Goal: Task Accomplishment & Management: Manage account settings

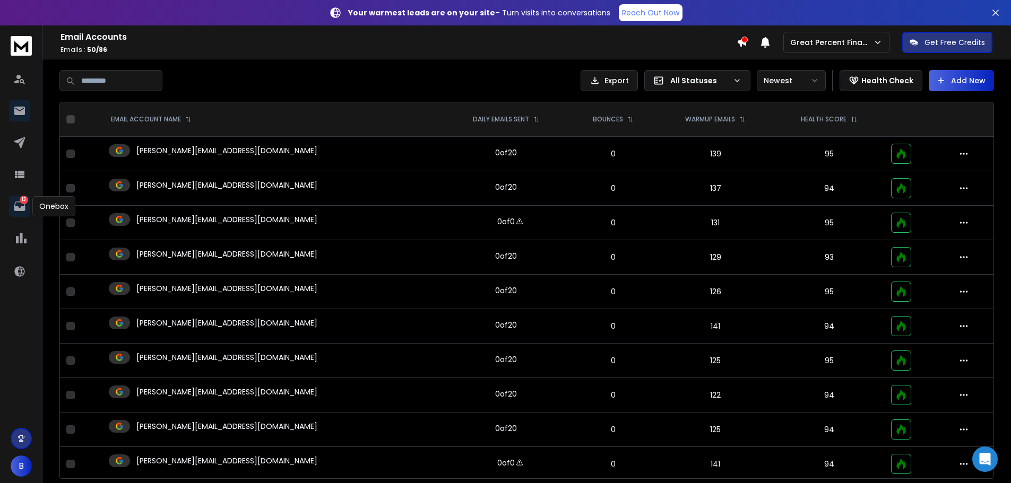
click at [20, 212] on icon at bounding box center [19, 206] width 13 height 13
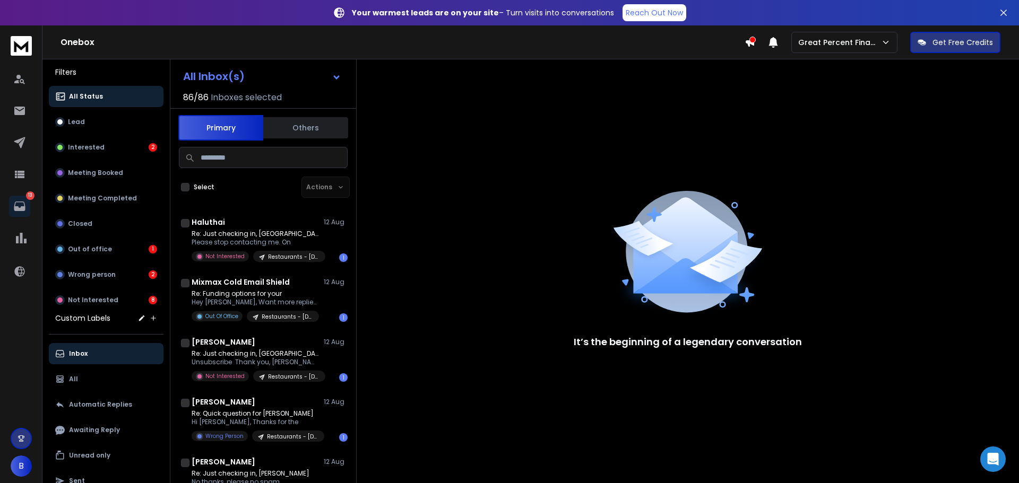
scroll to position [106, 0]
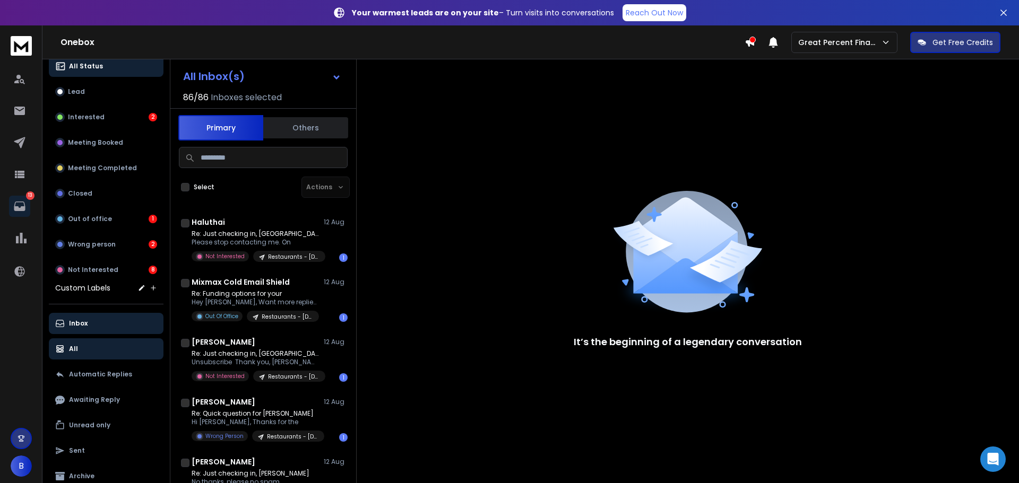
click at [74, 351] on p "All" at bounding box center [73, 349] width 9 height 8
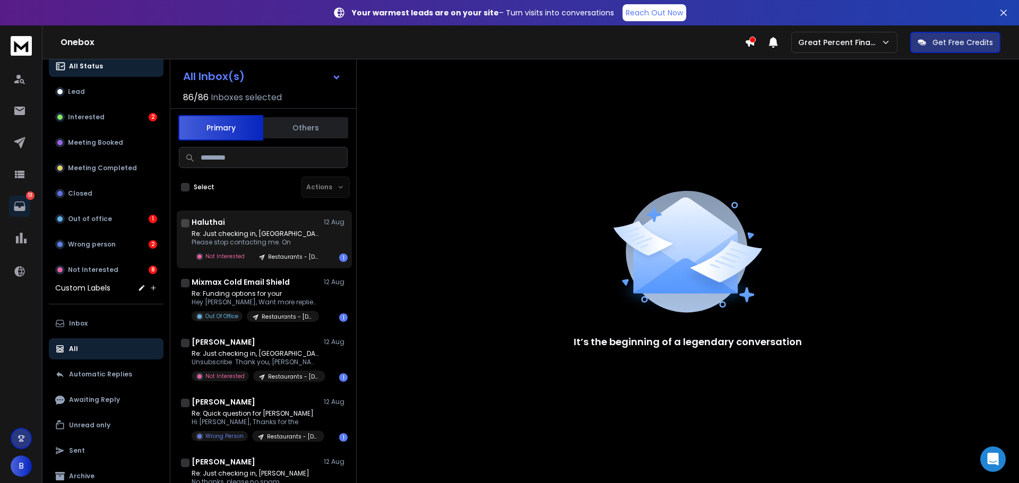
click at [251, 235] on p "Re: Just checking in, [GEOGRAPHIC_DATA]" at bounding box center [255, 234] width 127 height 8
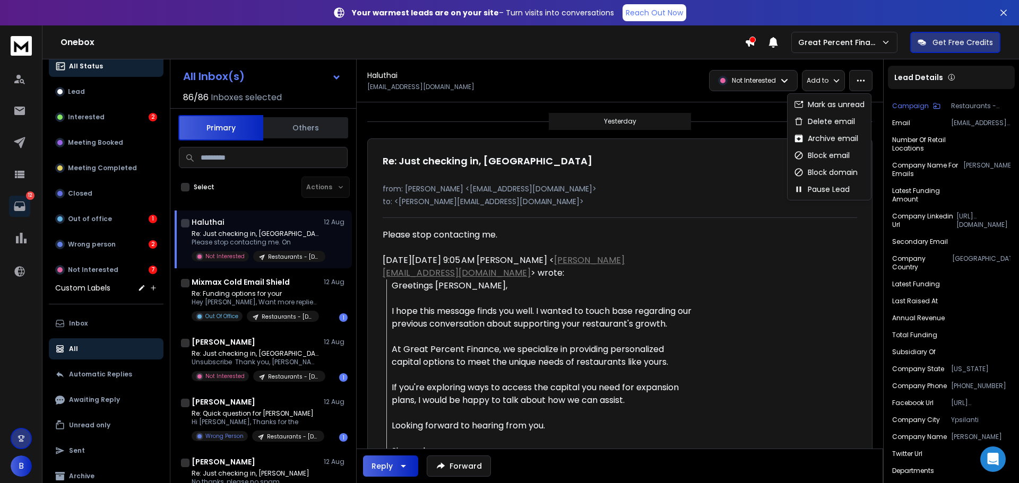
click at [861, 77] on icon "button" at bounding box center [861, 81] width 10 height 10
click at [828, 158] on div "Block email" at bounding box center [822, 155] width 56 height 11
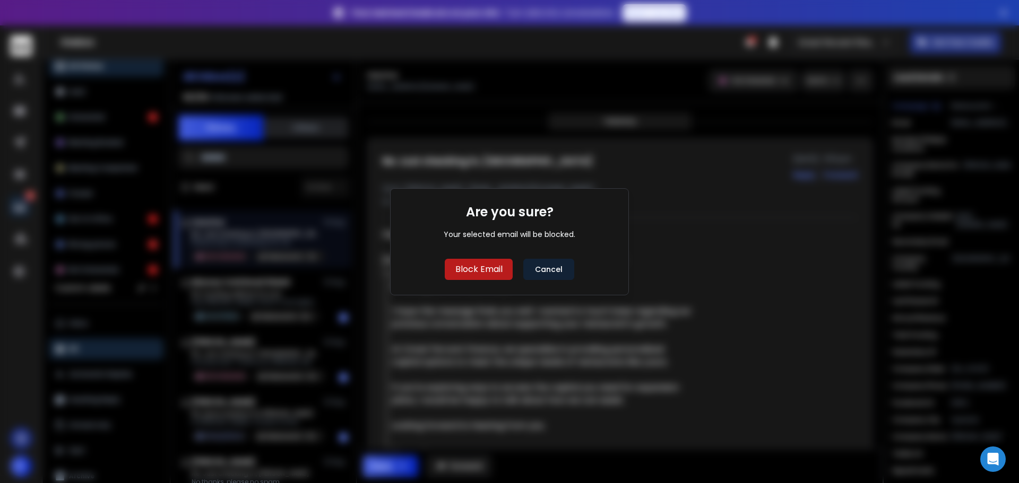
click at [493, 267] on button "Block Email" at bounding box center [479, 269] width 68 height 21
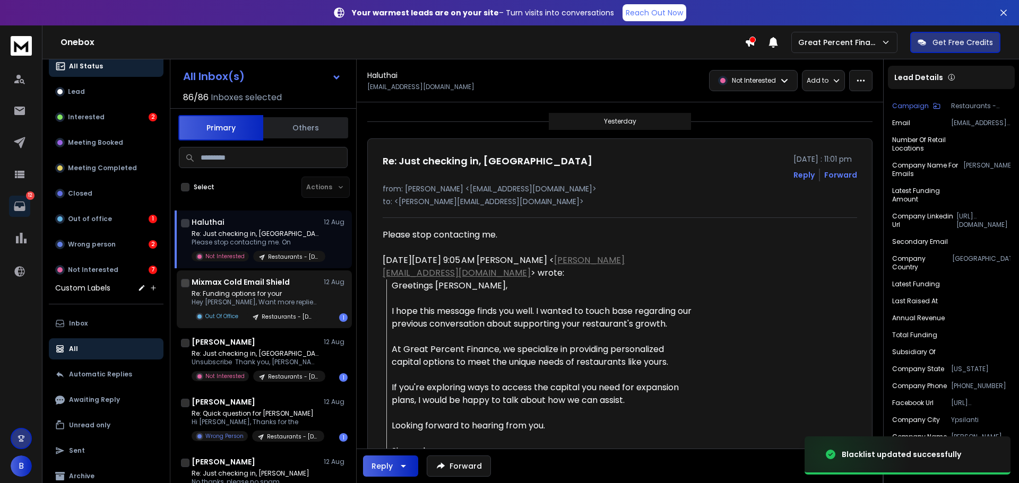
click at [279, 297] on p "Re: Funding options for your" at bounding box center [255, 294] width 127 height 8
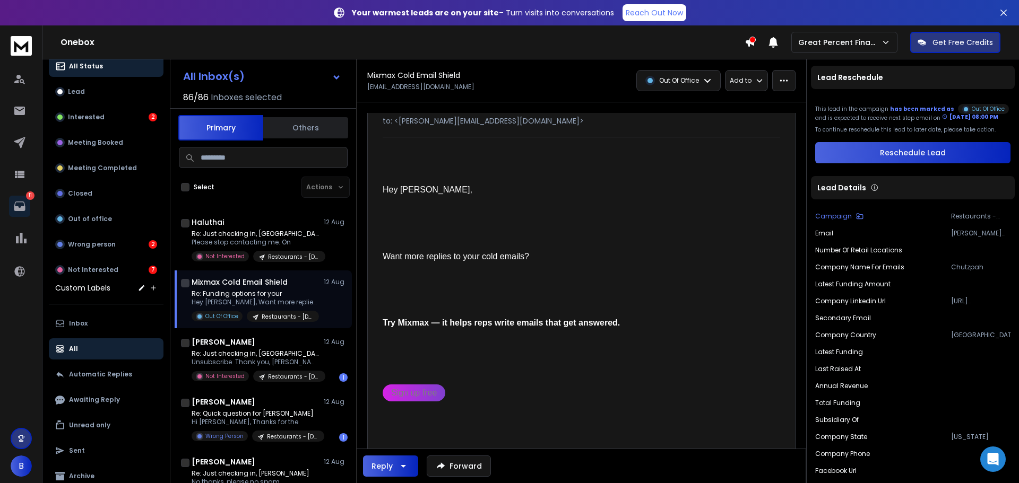
scroll to position [53, 0]
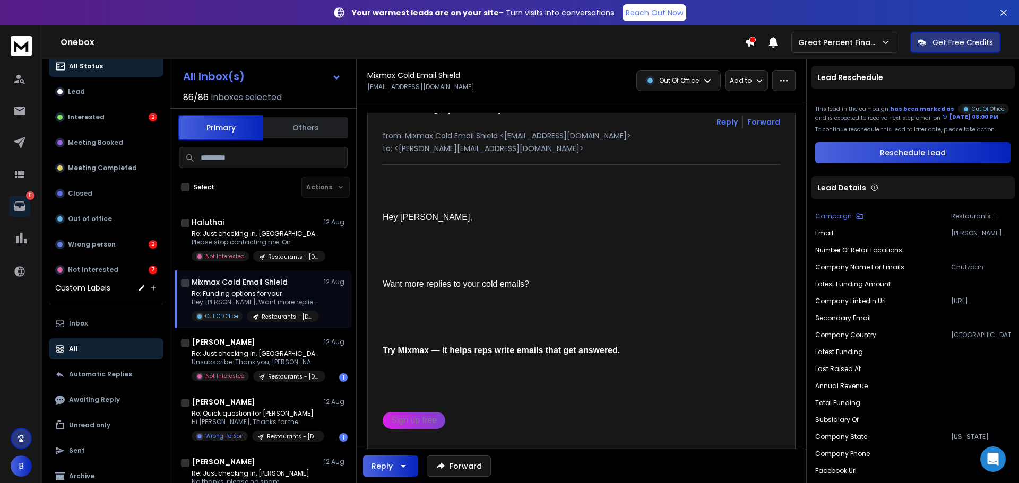
click at [789, 77] on icon "button" at bounding box center [784, 81] width 10 height 10
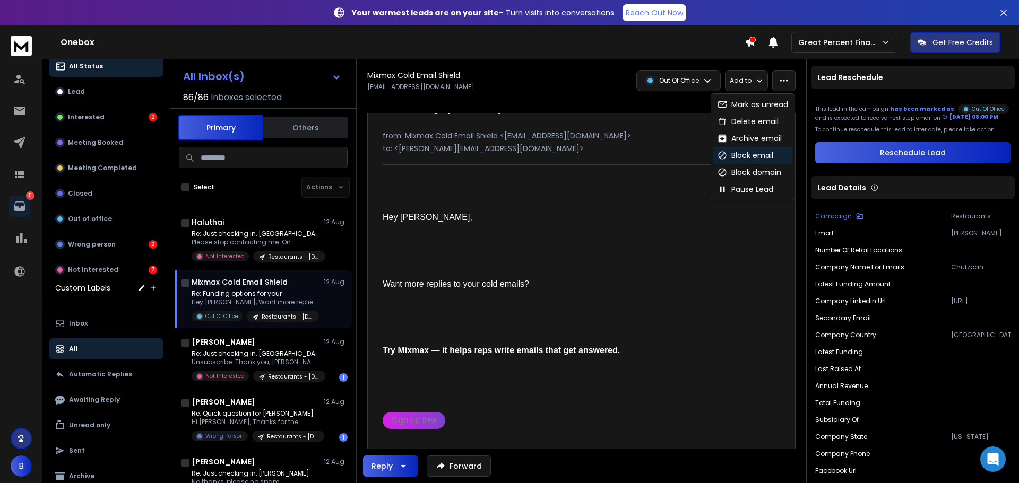
click at [747, 154] on div "Block email" at bounding box center [745, 155] width 56 height 11
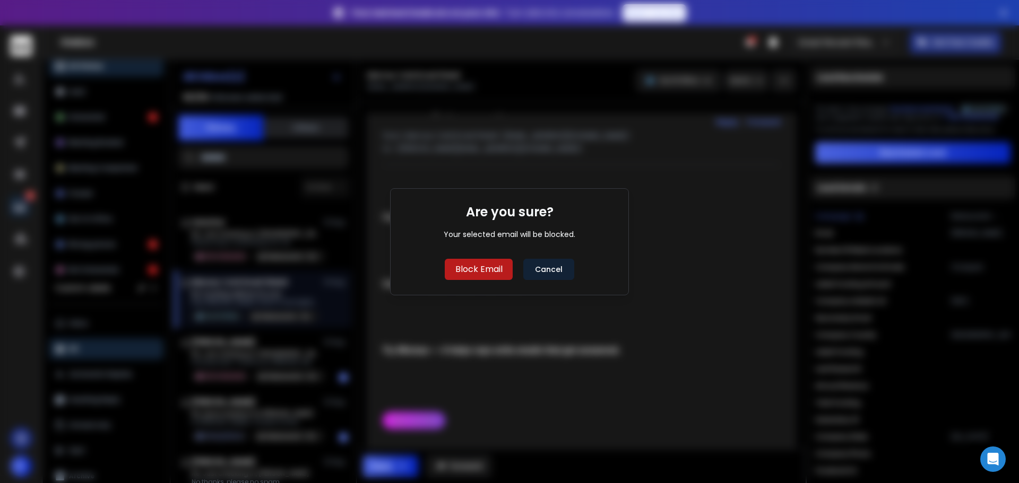
click at [474, 271] on button "Block Email" at bounding box center [479, 269] width 68 height 21
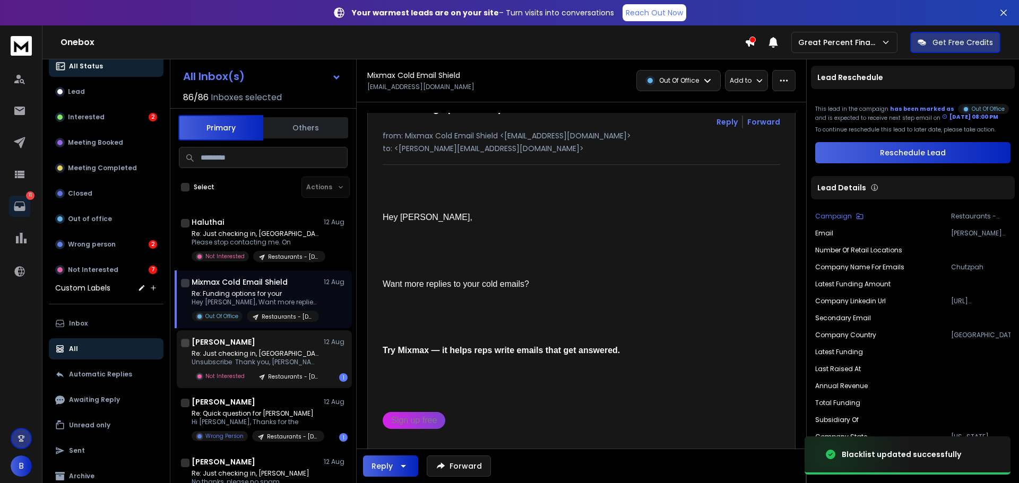
click at [233, 350] on p "Re: Just checking in, [GEOGRAPHIC_DATA]" at bounding box center [255, 354] width 127 height 8
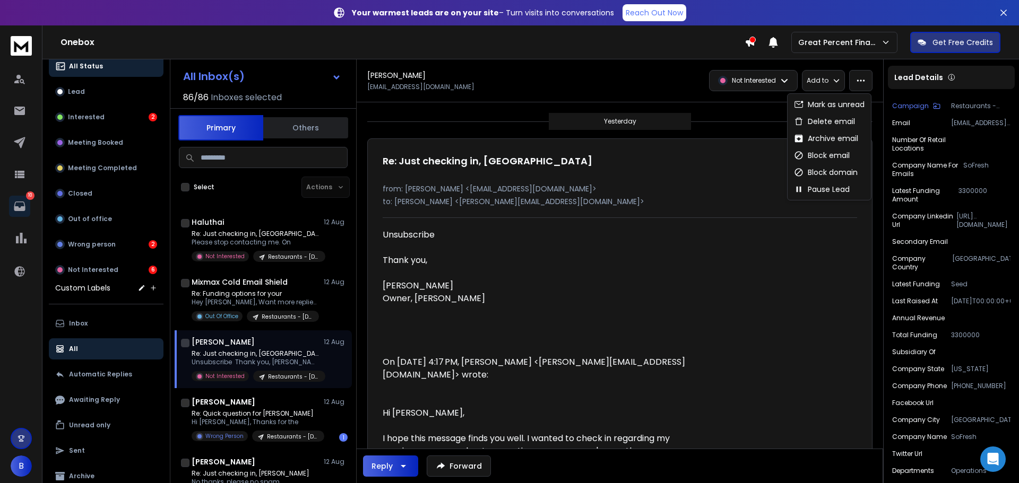
click at [857, 76] on icon "button" at bounding box center [861, 81] width 10 height 10
click at [816, 154] on div "Block email" at bounding box center [822, 155] width 56 height 11
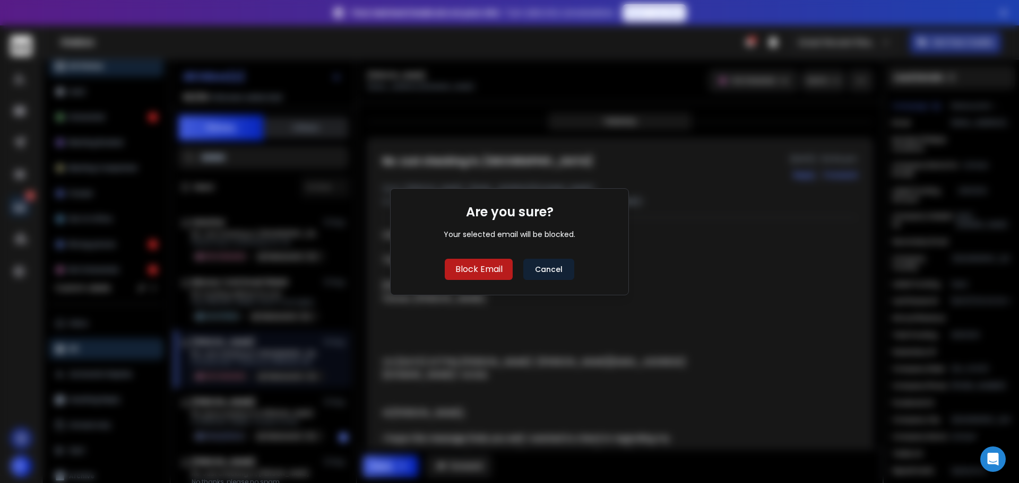
drag, startPoint x: 477, startPoint y: 270, endPoint x: 471, endPoint y: 273, distance: 6.6
click at [477, 270] on button "Block Email" at bounding box center [479, 269] width 68 height 21
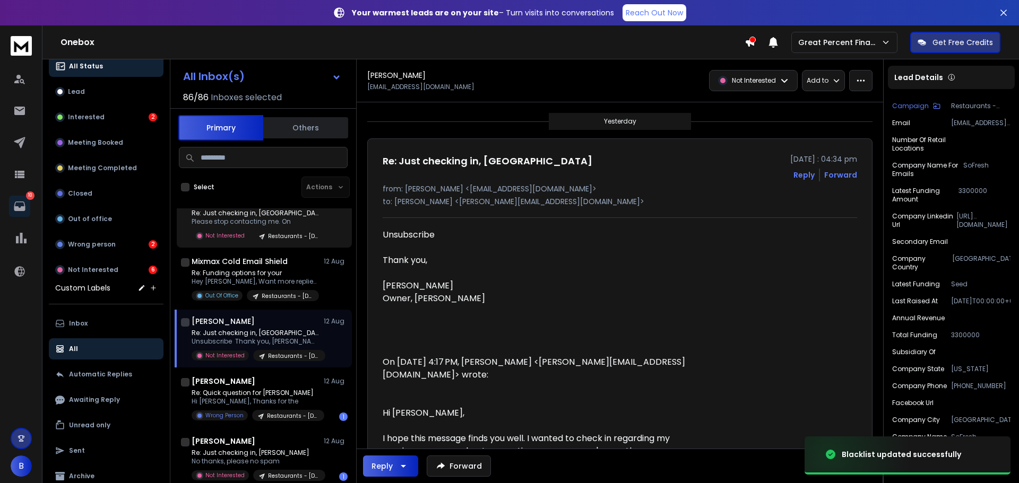
scroll to position [106, 0]
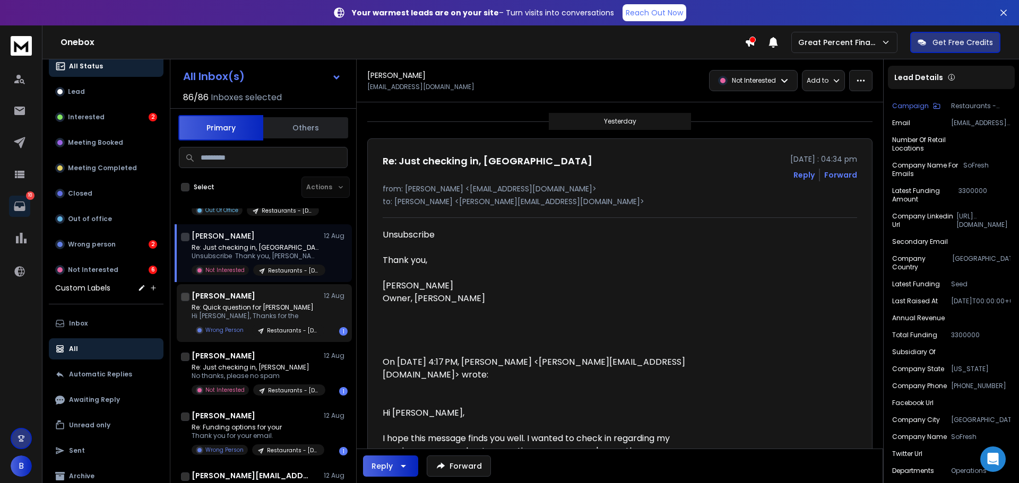
click at [259, 303] on div "[PERSON_NAME] [DATE] Re: Quick question for [PERSON_NAME] Hi [PERSON_NAME], Tha…" at bounding box center [270, 313] width 156 height 45
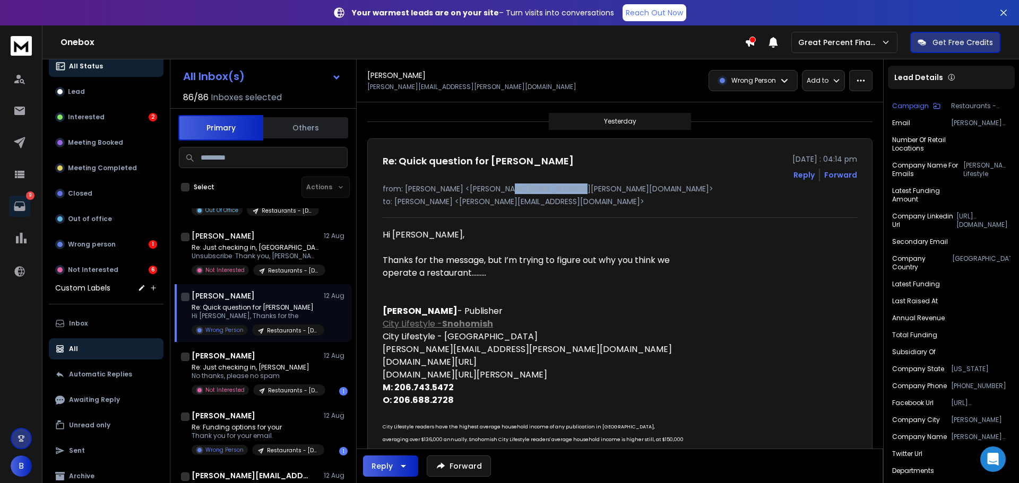
drag, startPoint x: 515, startPoint y: 188, endPoint x: 574, endPoint y: 189, distance: 58.4
click at [574, 189] on p "from: [PERSON_NAME] <[PERSON_NAME][EMAIL_ADDRESS][PERSON_NAME][DOMAIN_NAME]>" at bounding box center [620, 189] width 474 height 11
copy p "[DOMAIN_NAME]"
click at [861, 81] on icon "button" at bounding box center [861, 81] width 8 height 2
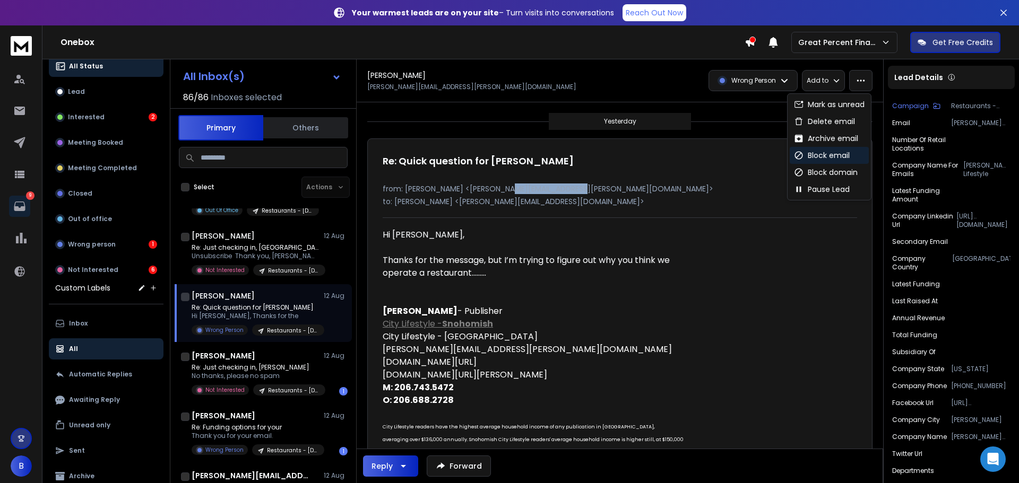
click at [834, 148] on div "Block email" at bounding box center [829, 155] width 79 height 17
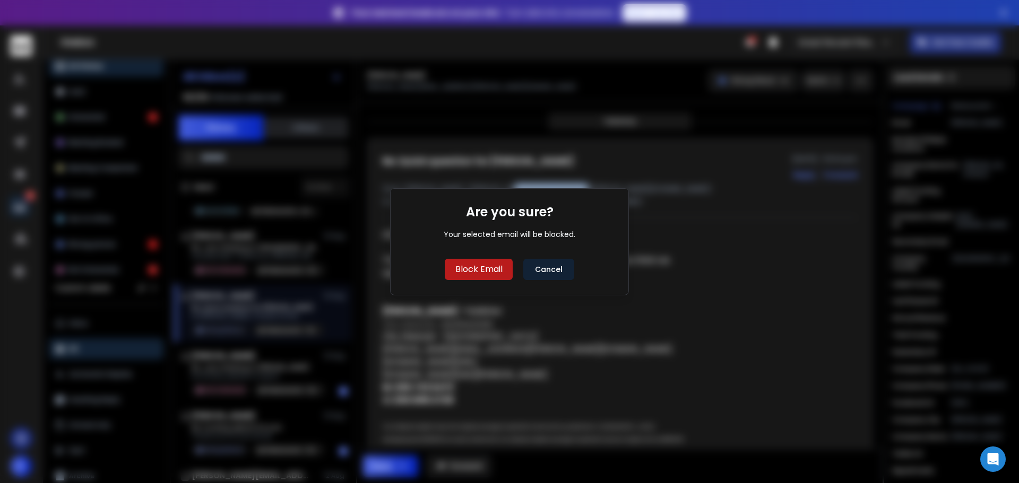
click at [484, 266] on button "Block Email" at bounding box center [479, 269] width 68 height 21
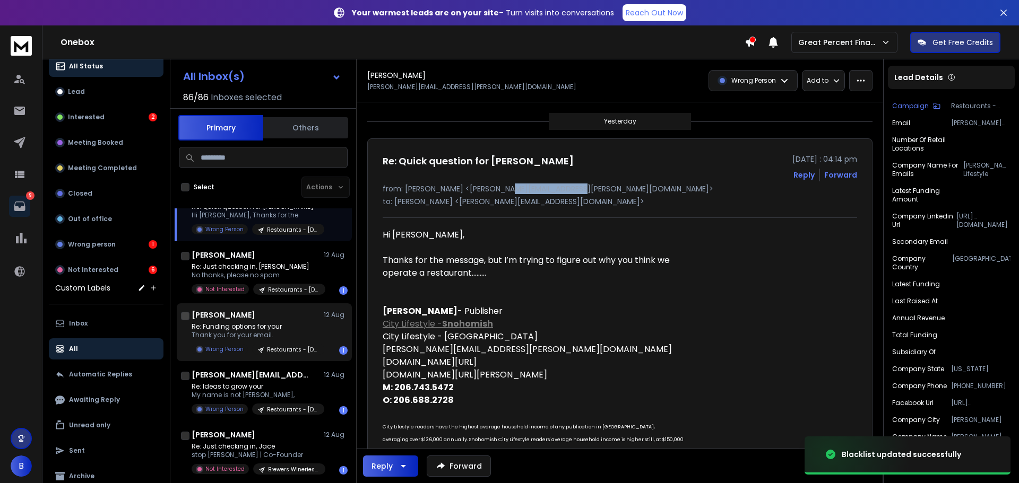
scroll to position [212, 0]
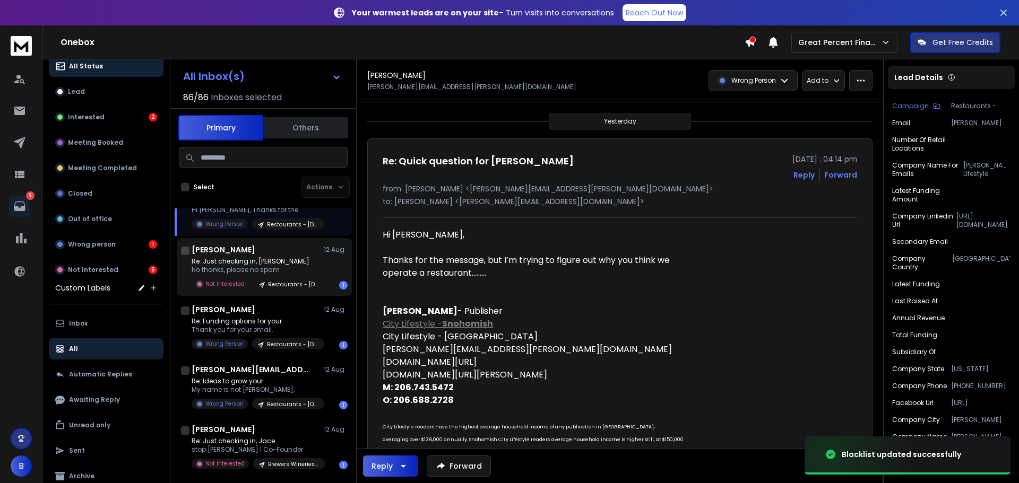
click at [266, 264] on p "Re: Just checking in, [PERSON_NAME]" at bounding box center [255, 261] width 127 height 8
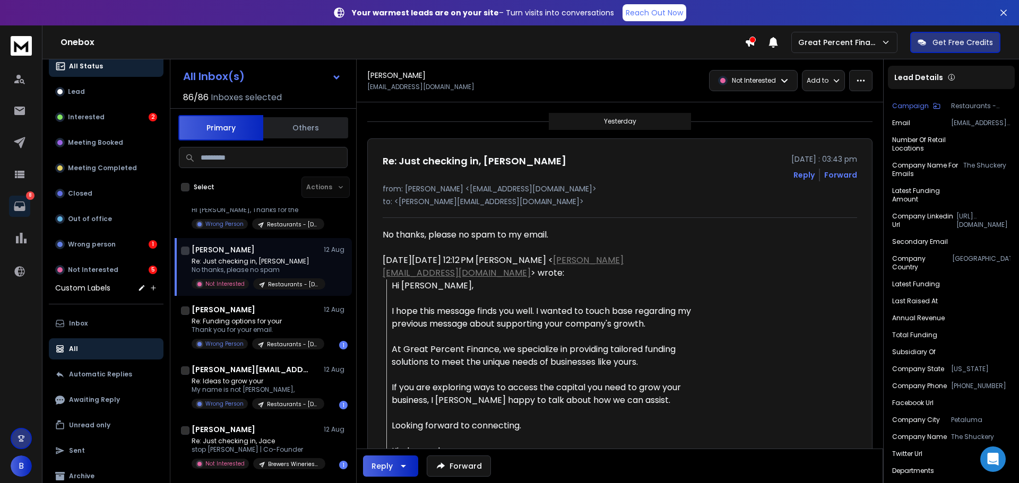
click at [853, 82] on button "button" at bounding box center [860, 80] width 23 height 21
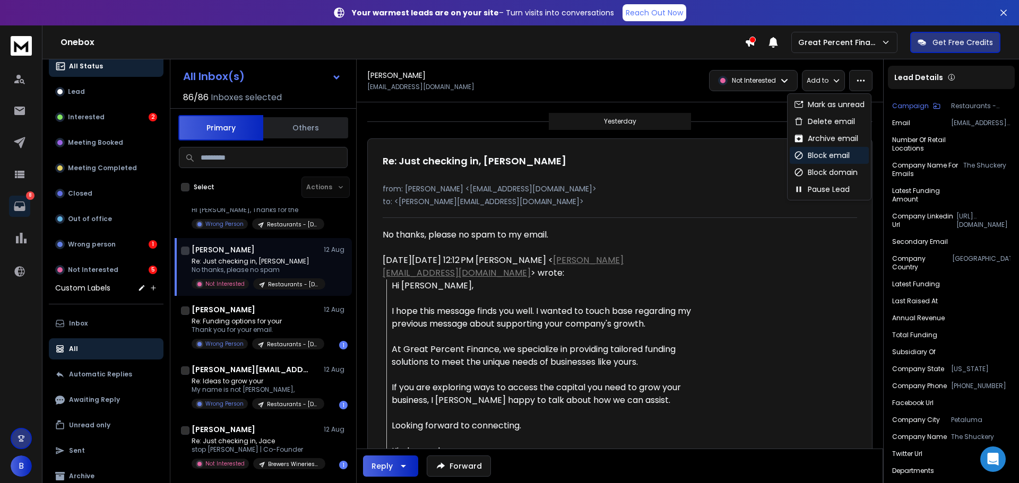
click at [816, 150] on div "Block email" at bounding box center [829, 155] width 79 height 17
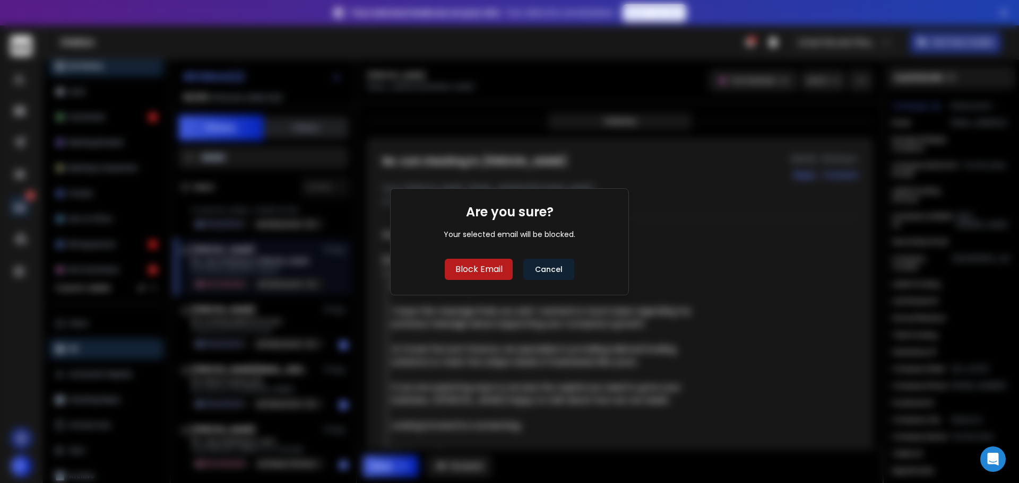
click at [471, 268] on button "Block Email" at bounding box center [479, 269] width 68 height 21
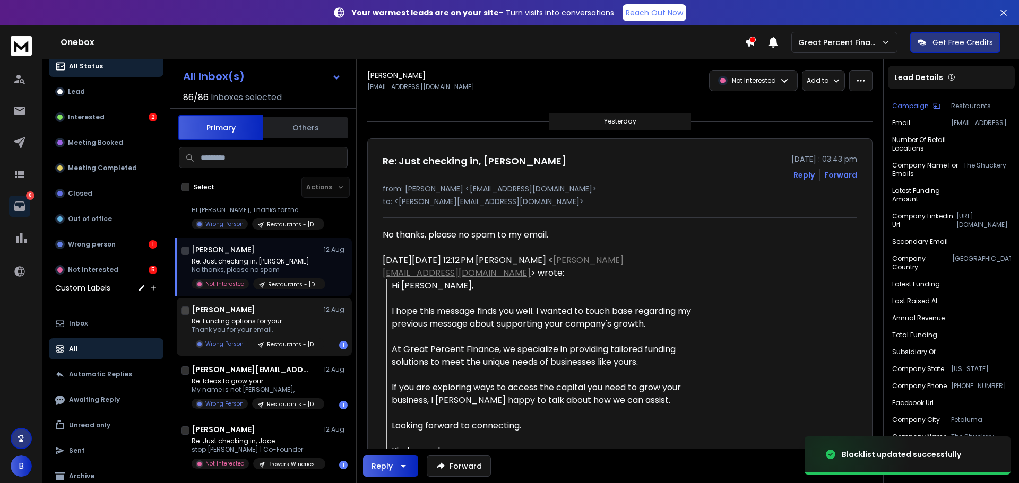
click at [259, 317] on div "[PERSON_NAME] [DATE] Re: Funding options for your Thank you for your email. Wro…" at bounding box center [270, 327] width 156 height 45
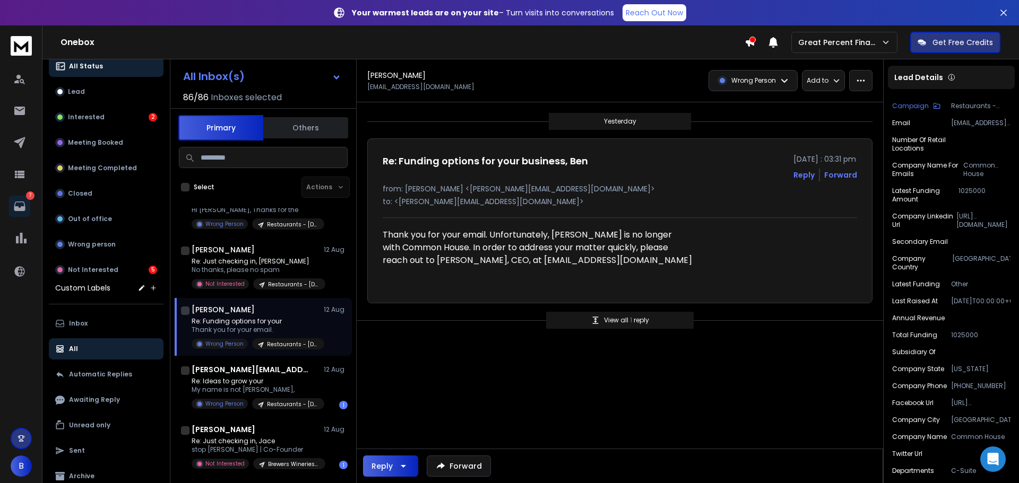
click at [855, 76] on button "button" at bounding box center [860, 80] width 23 height 21
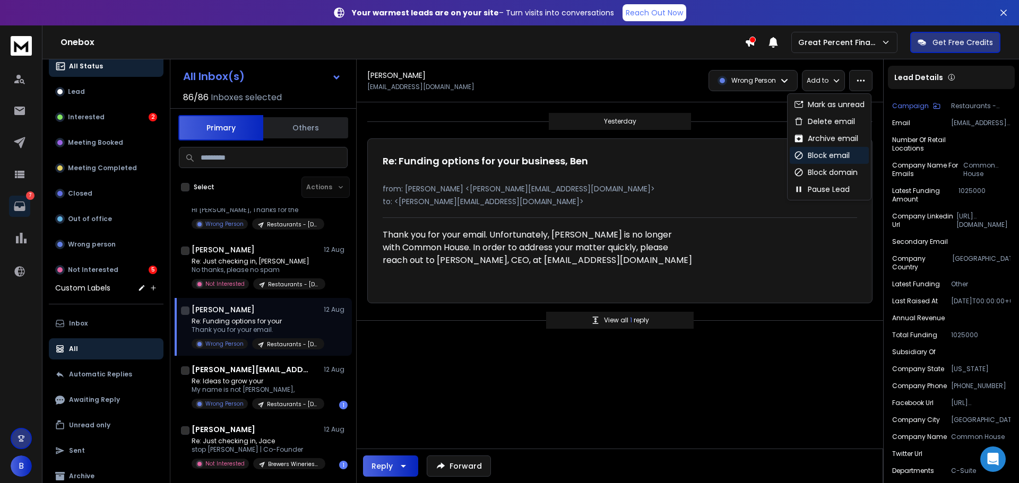
click at [827, 153] on div "Block email" at bounding box center [822, 155] width 56 height 11
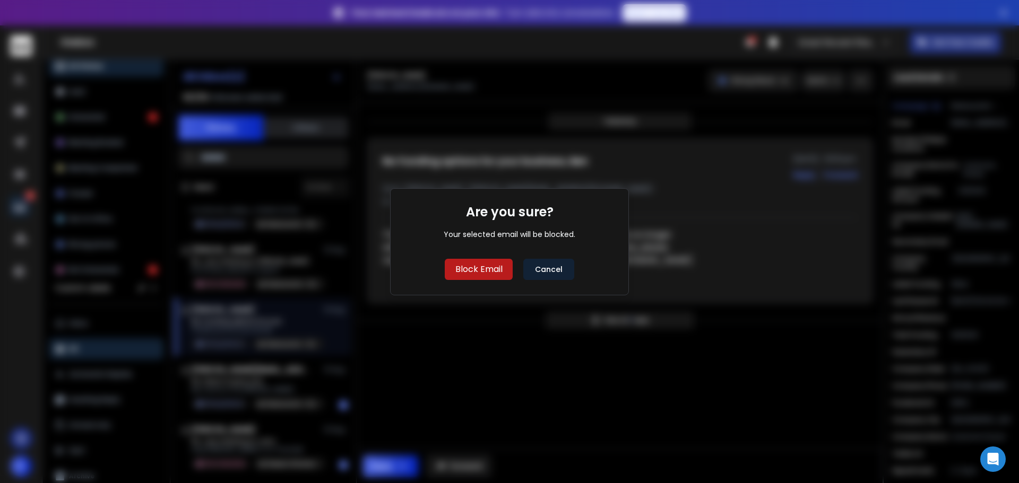
click at [496, 272] on button "Block Email" at bounding box center [479, 269] width 68 height 21
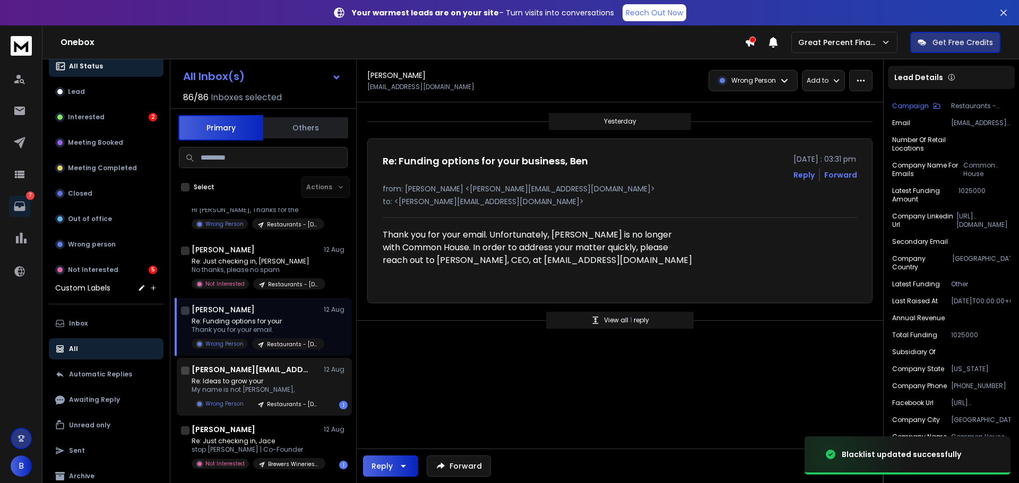
click at [265, 383] on p "Re: Ideas to grow your" at bounding box center [255, 381] width 127 height 8
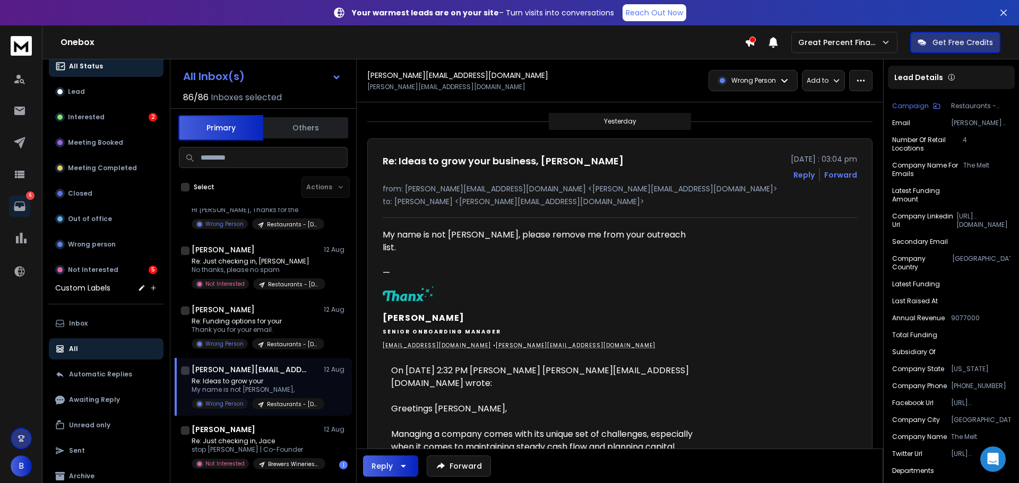
click at [858, 82] on icon "button" at bounding box center [861, 81] width 10 height 10
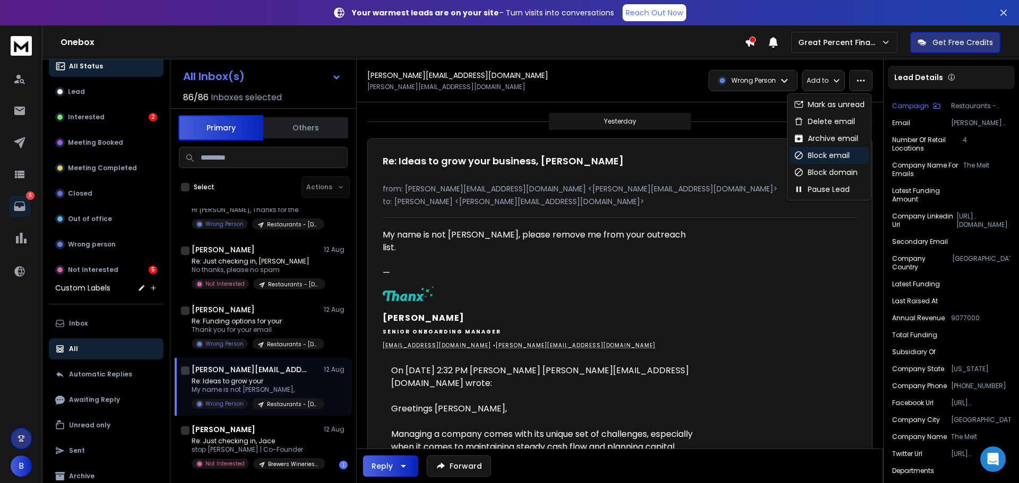
click at [843, 155] on div "Block email" at bounding box center [822, 155] width 56 height 11
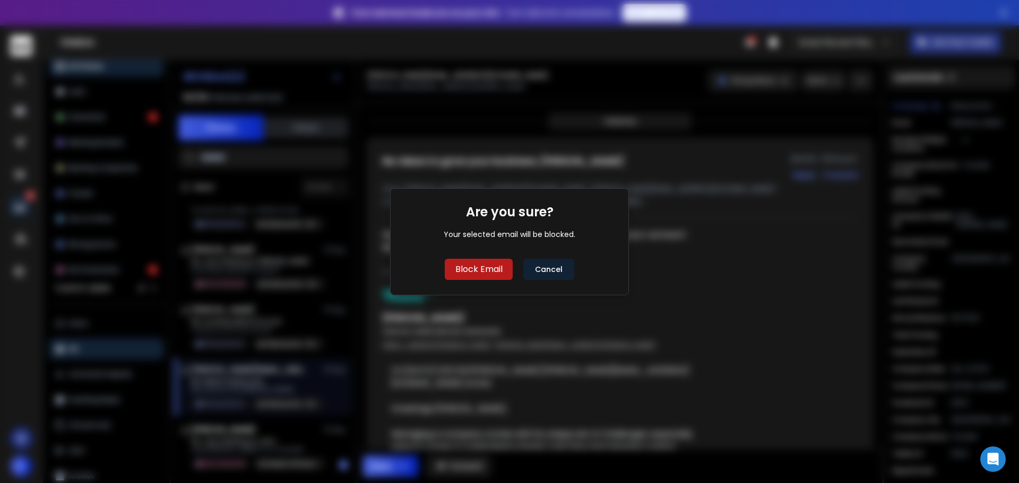
click at [488, 269] on button "Block Email" at bounding box center [479, 269] width 68 height 21
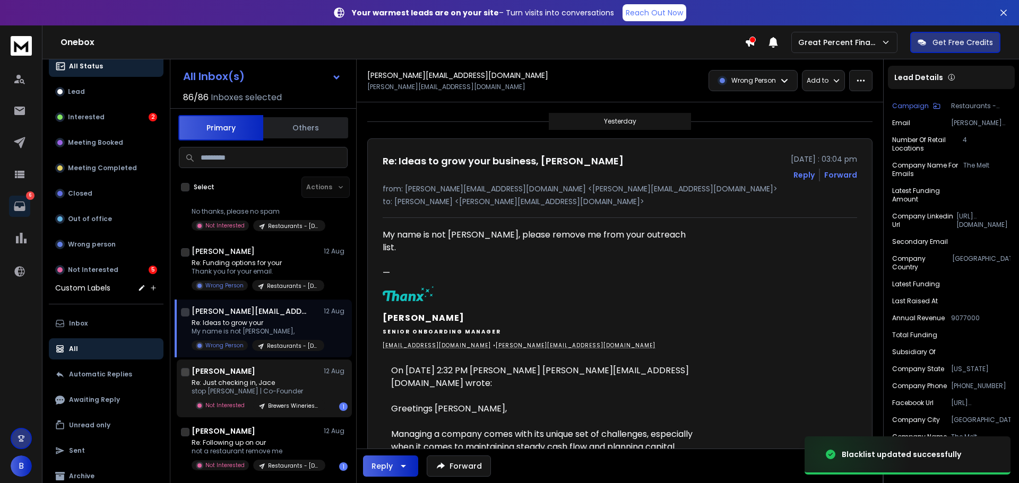
scroll to position [318, 0]
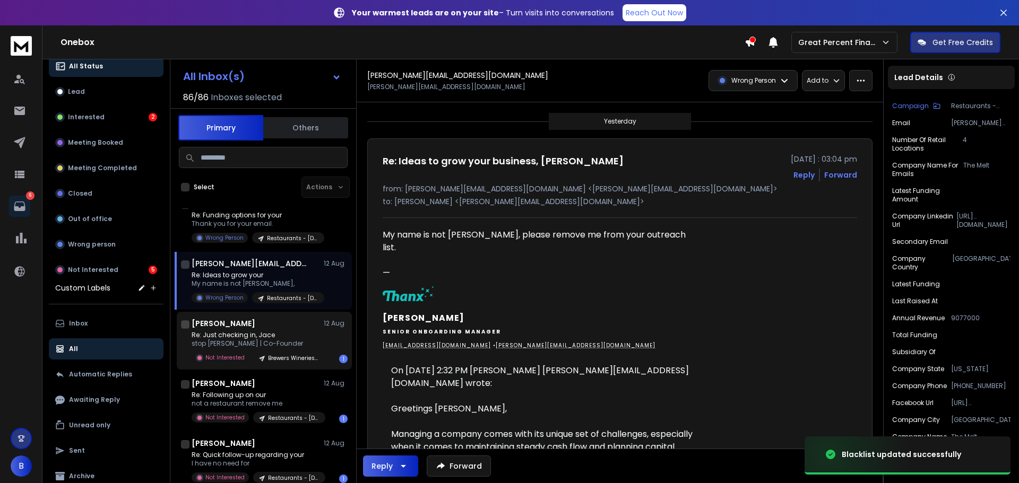
click at [242, 331] on p "Re: Just checking in, Jace" at bounding box center [255, 335] width 127 height 8
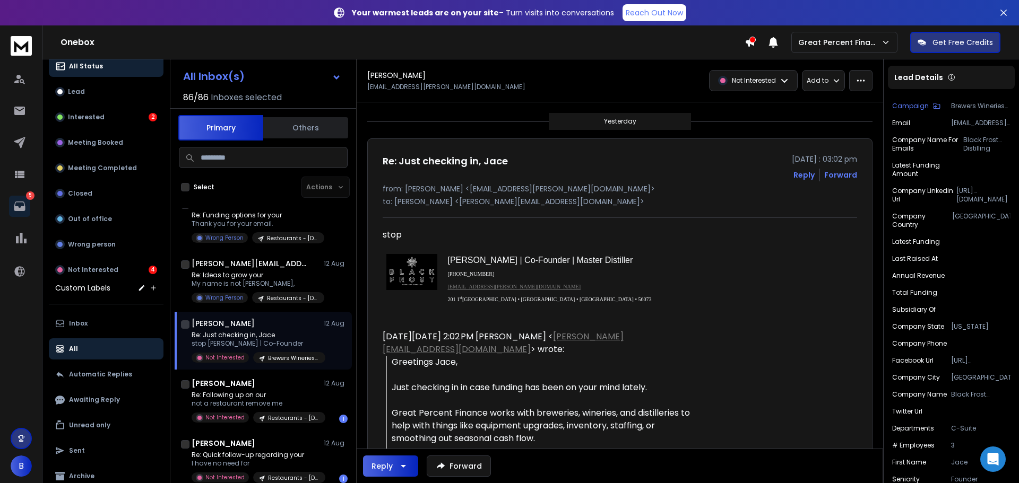
click at [860, 76] on icon "button" at bounding box center [861, 81] width 10 height 10
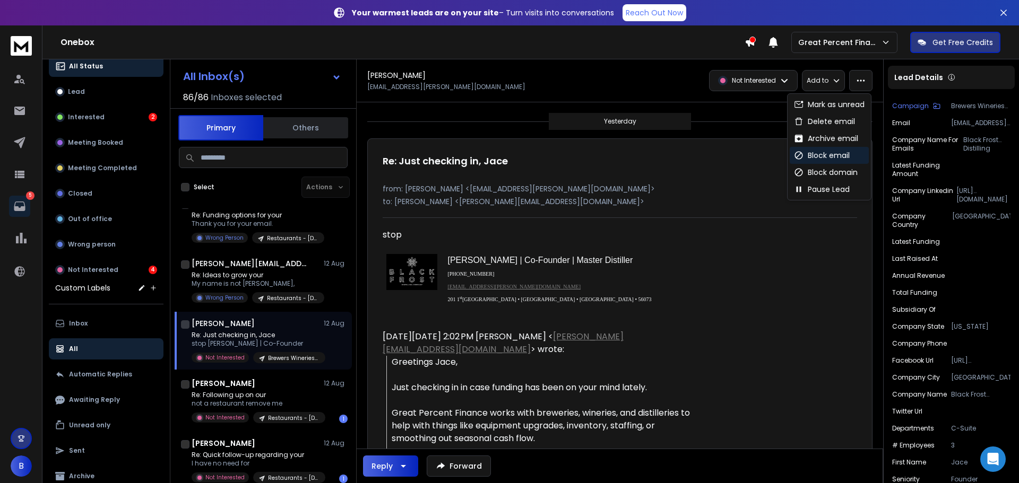
click at [831, 151] on div "Block email" at bounding box center [822, 155] width 56 height 11
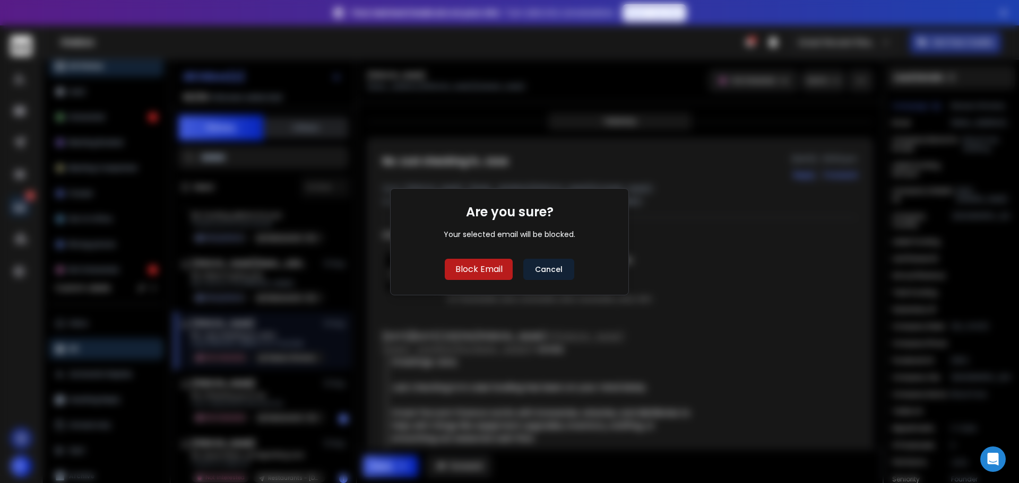
click at [477, 278] on button "Block Email" at bounding box center [479, 269] width 68 height 21
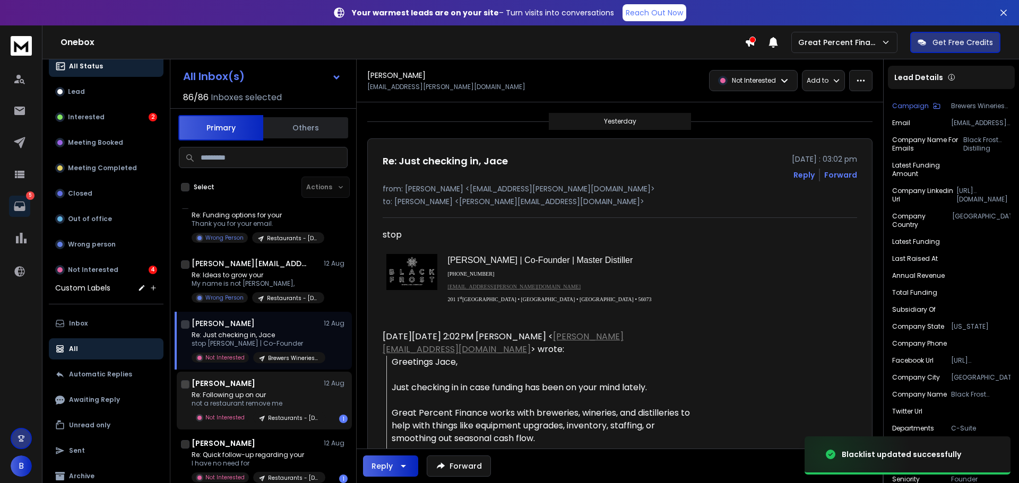
click at [229, 396] on p "Re: Following up on our" at bounding box center [255, 395] width 127 height 8
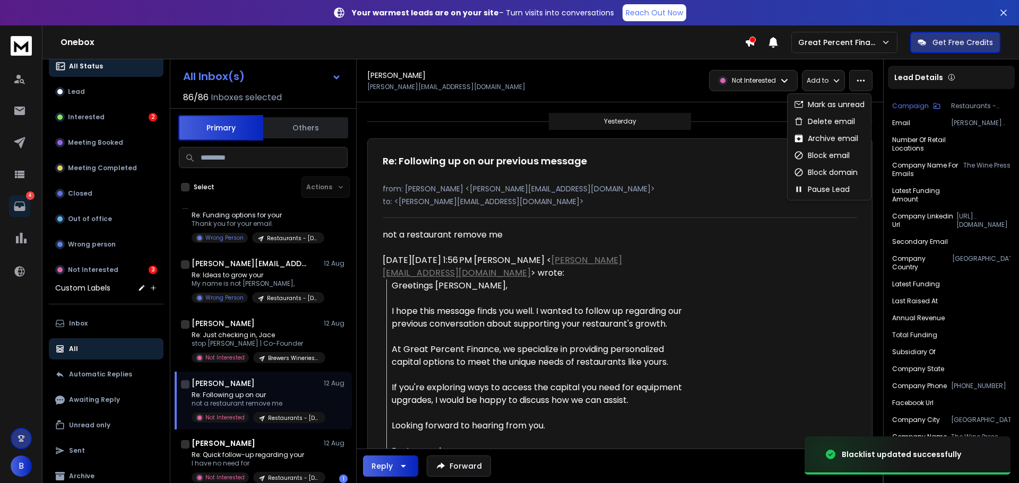
click at [860, 82] on icon "button" at bounding box center [861, 81] width 10 height 10
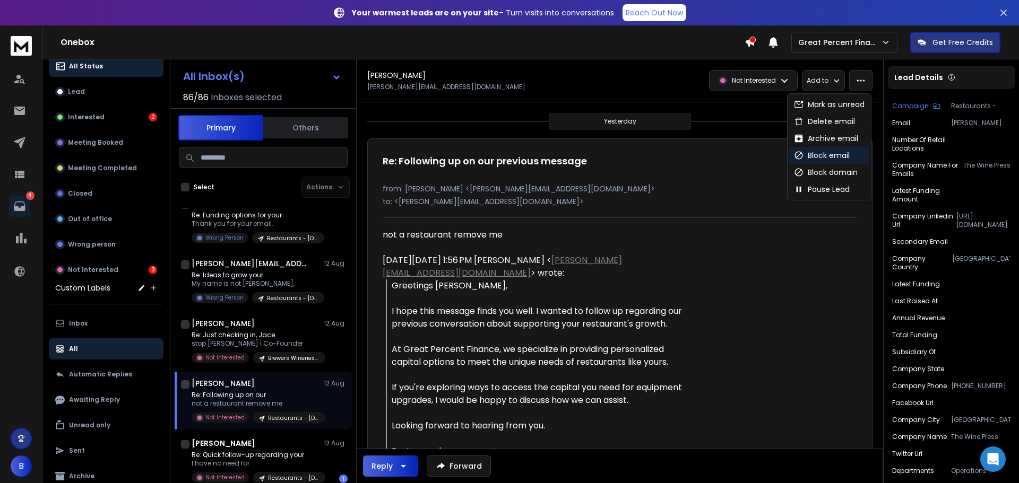
click at [816, 152] on div "Block email" at bounding box center [822, 155] width 56 height 11
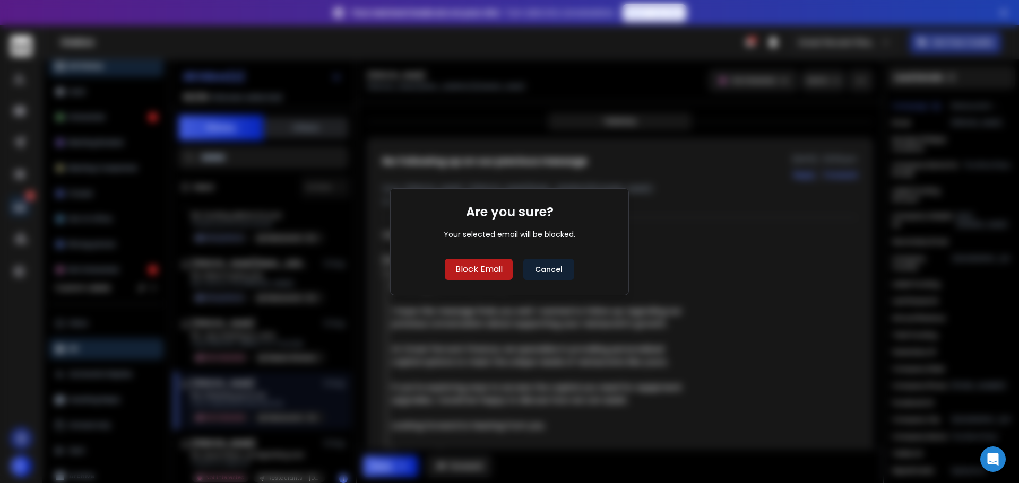
drag, startPoint x: 470, startPoint y: 274, endPoint x: 442, endPoint y: 322, distance: 55.2
click at [469, 274] on button "Block Email" at bounding box center [479, 269] width 68 height 21
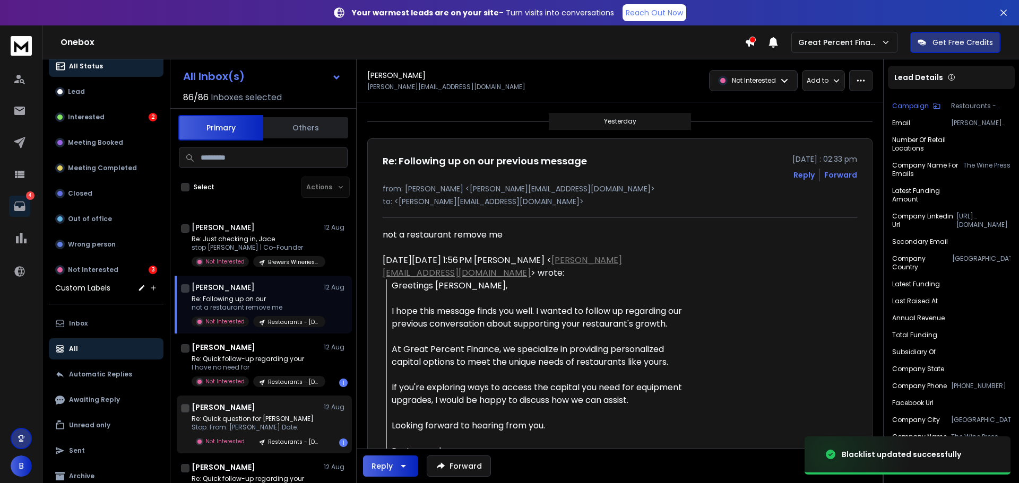
scroll to position [478, 0]
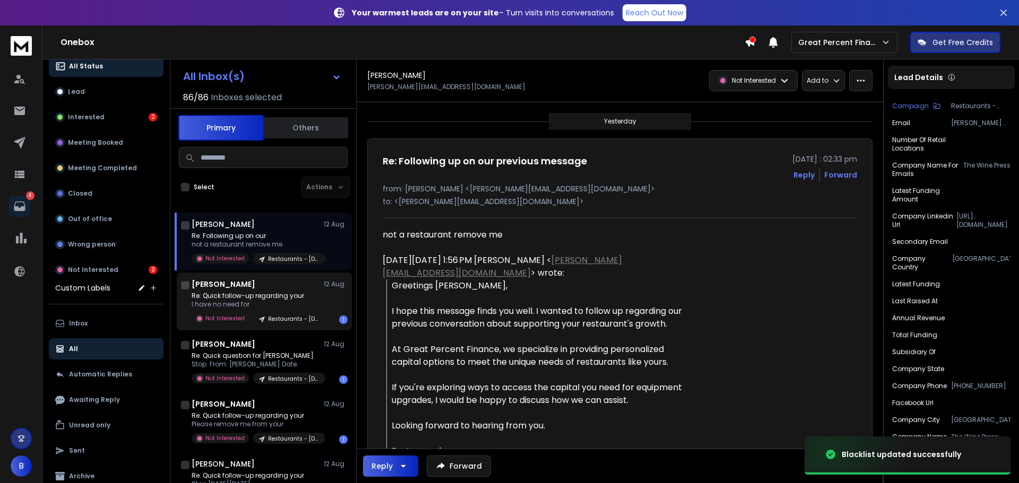
click at [231, 290] on div "[PERSON_NAME] [DATE] Re: Quick follow-up regarding your I have no need for Not …" at bounding box center [270, 301] width 156 height 45
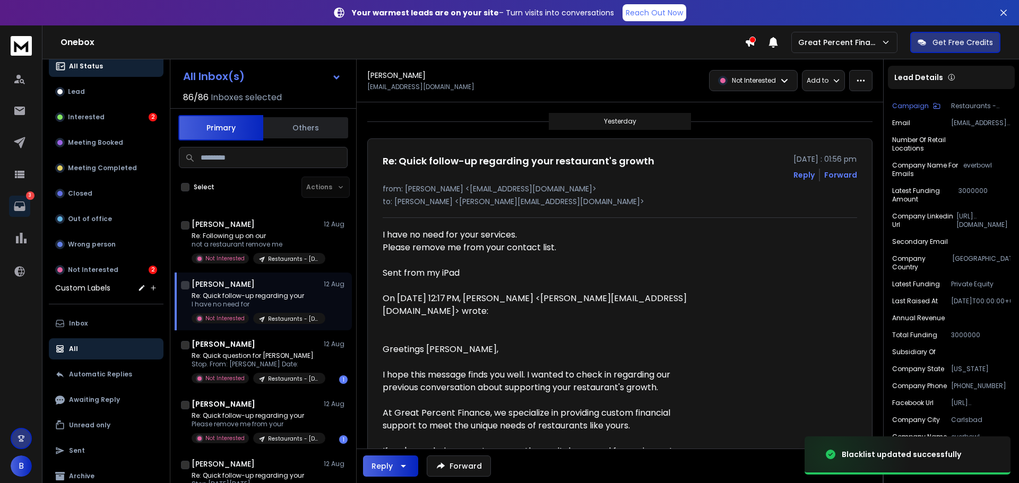
click at [860, 81] on icon "button" at bounding box center [861, 81] width 10 height 10
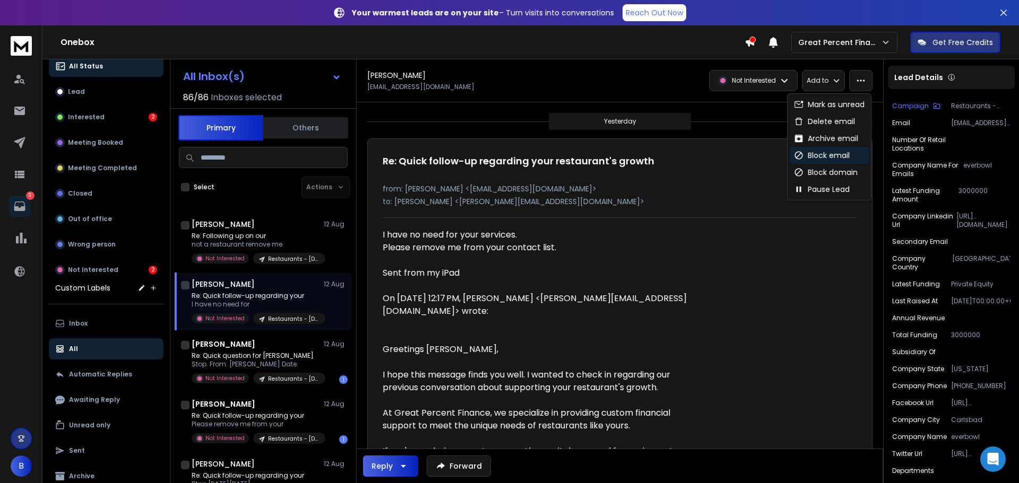
click at [828, 152] on div "Block email" at bounding box center [822, 155] width 56 height 11
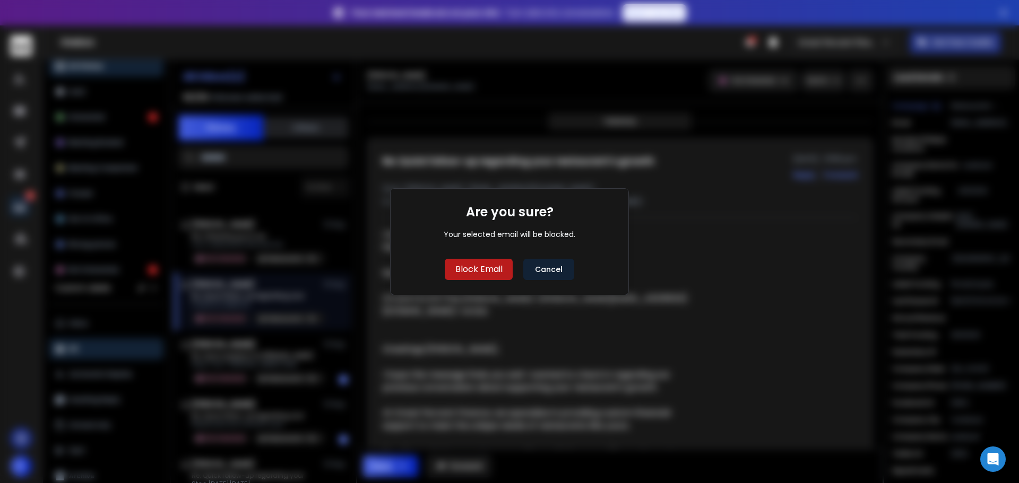
click at [488, 267] on button "Block Email" at bounding box center [479, 269] width 68 height 21
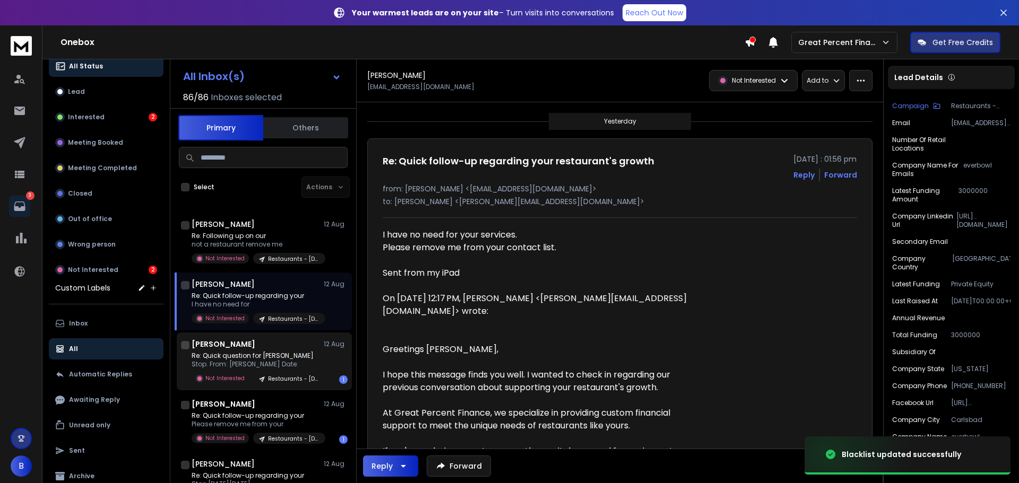
click at [246, 356] on p "Re: Quick question for [PERSON_NAME]" at bounding box center [255, 356] width 127 height 8
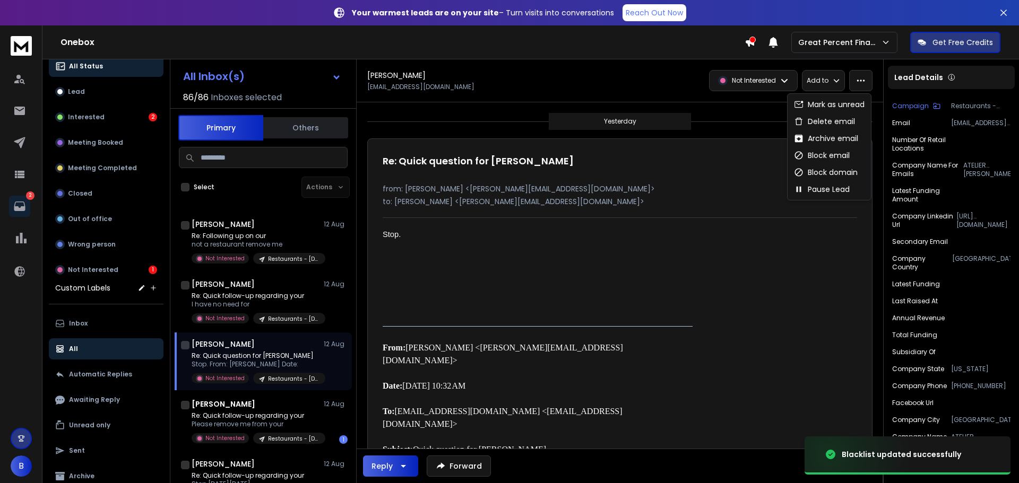
click at [861, 76] on icon "button" at bounding box center [861, 81] width 10 height 10
click at [807, 161] on div "Block email" at bounding box center [829, 155] width 79 height 17
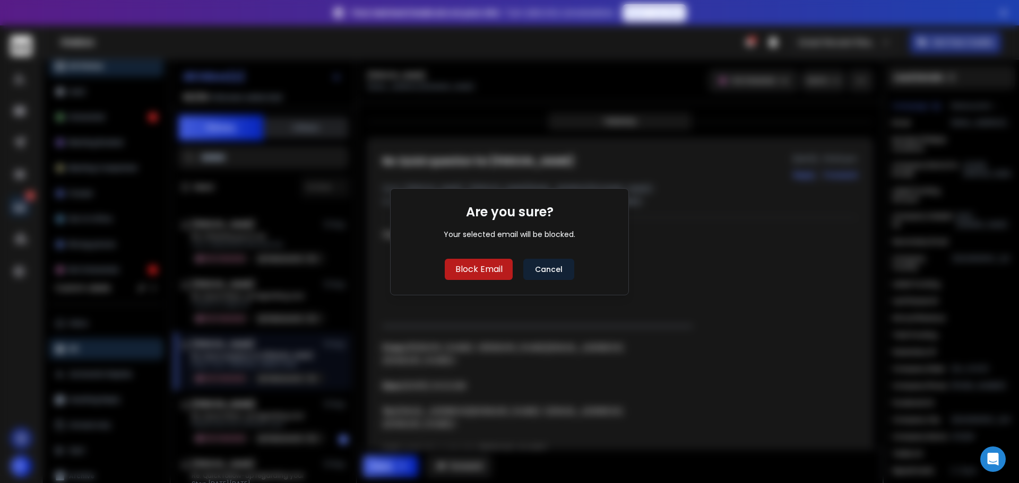
click at [469, 267] on button "Block Email" at bounding box center [479, 269] width 68 height 21
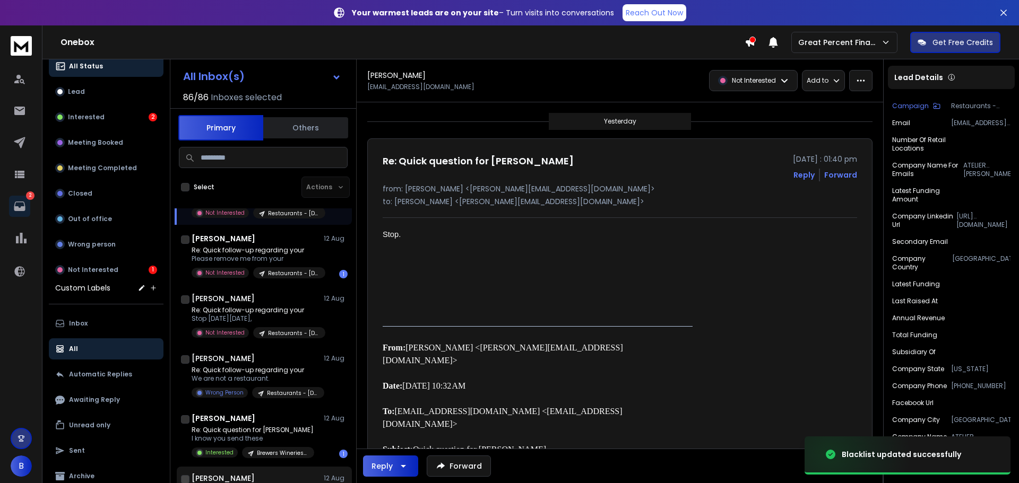
scroll to position [637, 0]
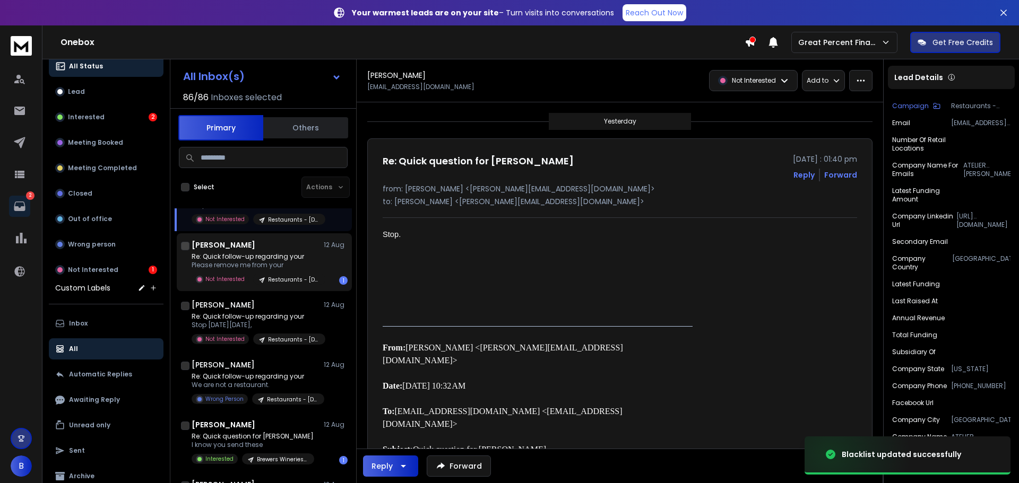
click at [236, 261] on p "Please remove me from your" at bounding box center [255, 265] width 127 height 8
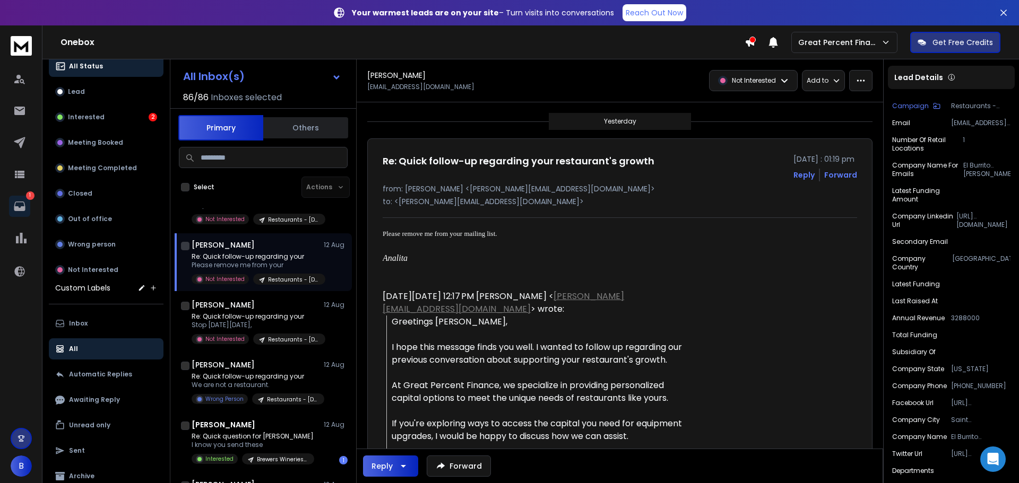
click at [861, 77] on icon "button" at bounding box center [861, 81] width 10 height 10
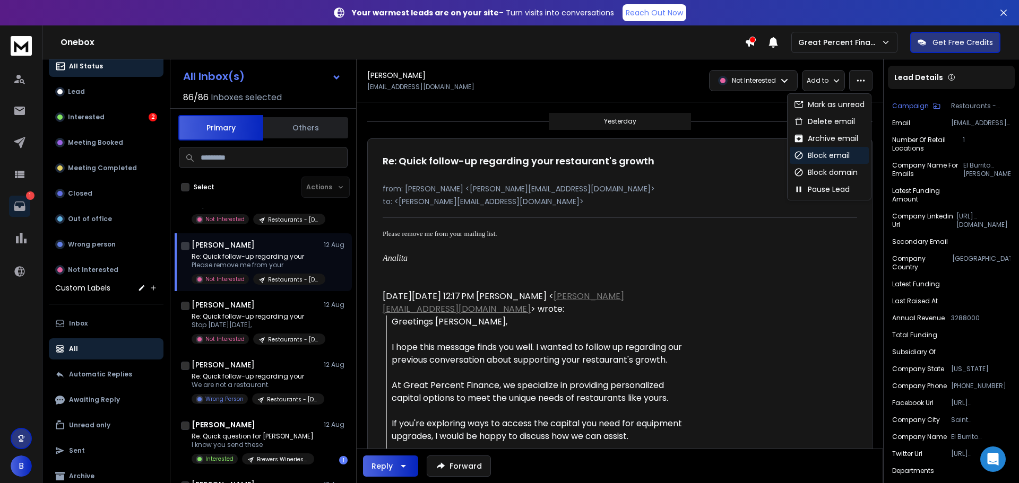
click at [841, 152] on div "Block email" at bounding box center [822, 155] width 56 height 11
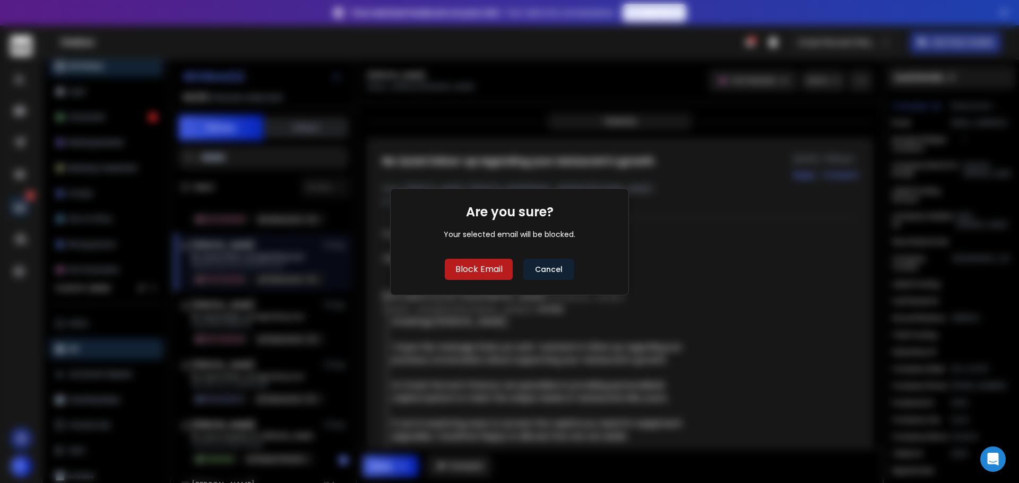
click at [469, 273] on button "Block Email" at bounding box center [479, 269] width 68 height 21
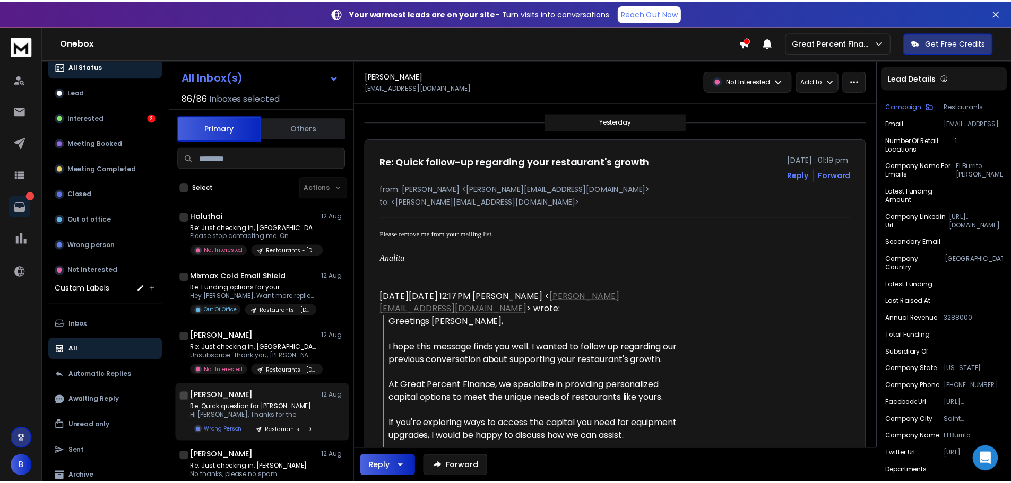
scroll to position [0, 0]
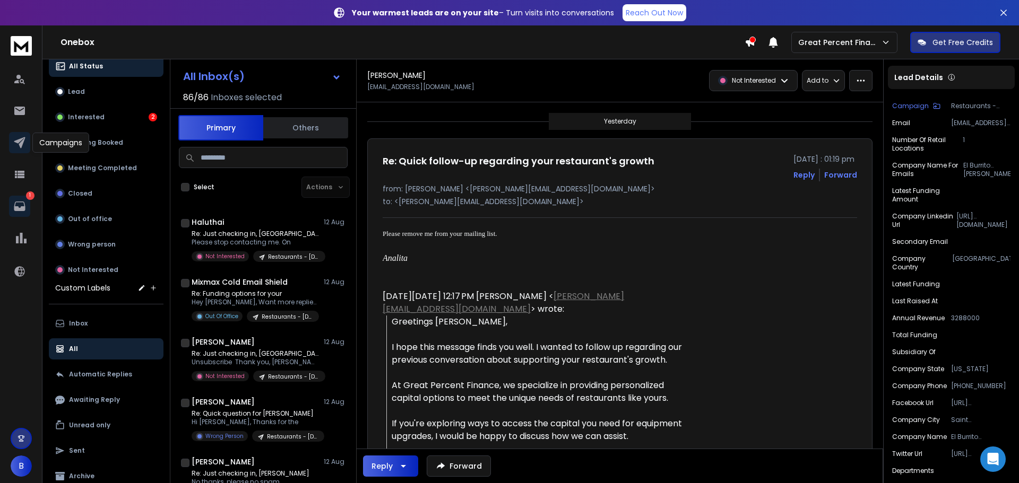
click at [16, 142] on icon at bounding box center [19, 142] width 11 height 11
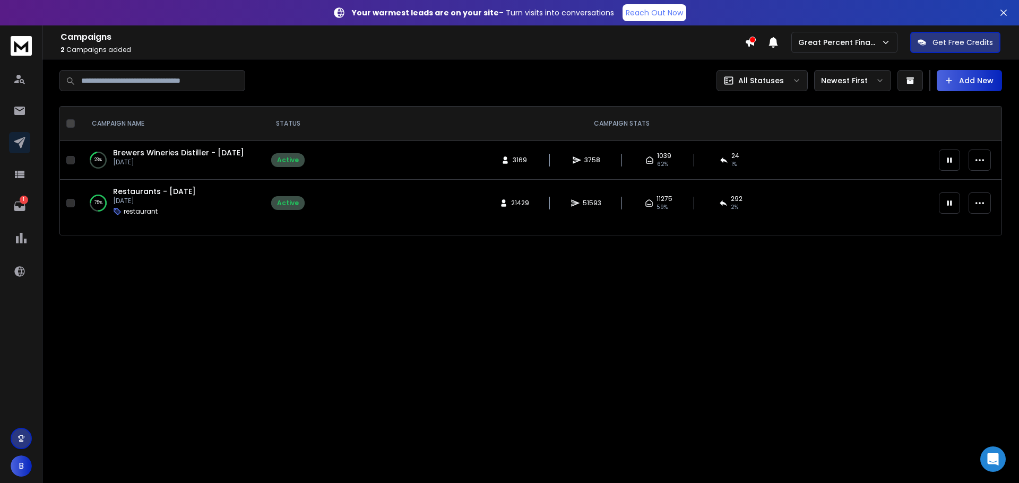
click at [135, 192] on span "Restaurants - [DATE]" at bounding box center [154, 191] width 83 height 11
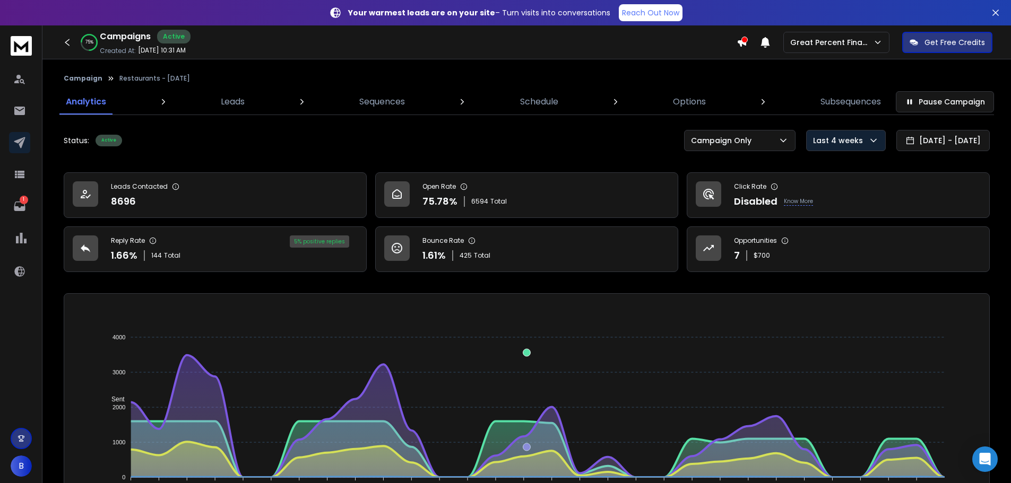
click at [813, 137] on p "Last 4 weeks" at bounding box center [840, 140] width 54 height 11
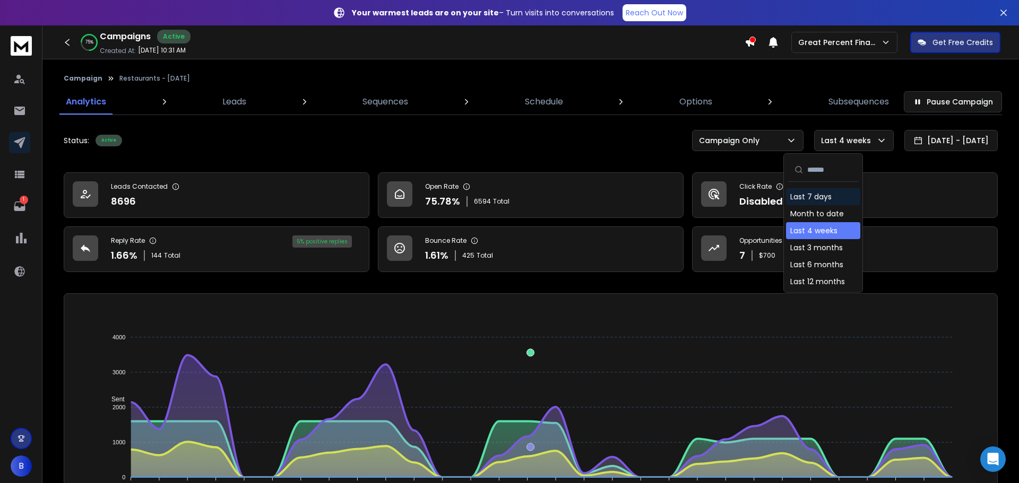
click at [809, 195] on div "Last 7 days" at bounding box center [810, 197] width 41 height 11
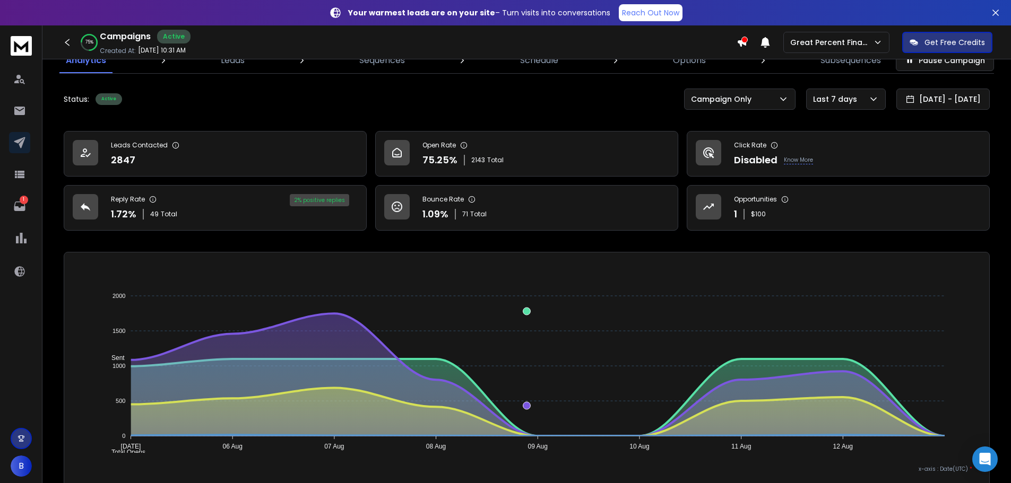
scroll to position [41, 0]
